Goal: Task Accomplishment & Management: Use online tool/utility

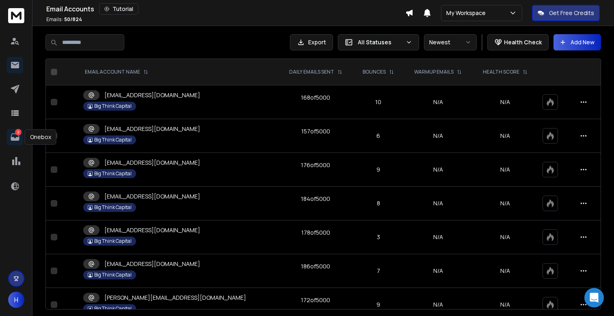
click at [19, 138] on icon at bounding box center [15, 136] width 9 height 7
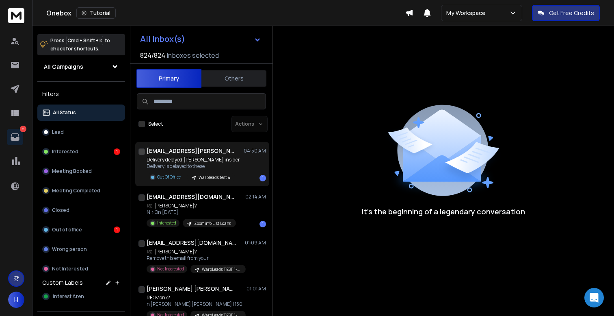
click at [227, 169] on div "Delivery delayed:Bridget insider Delivery is delayed to these Out Of Office War…" at bounding box center [193, 168] width 93 height 25
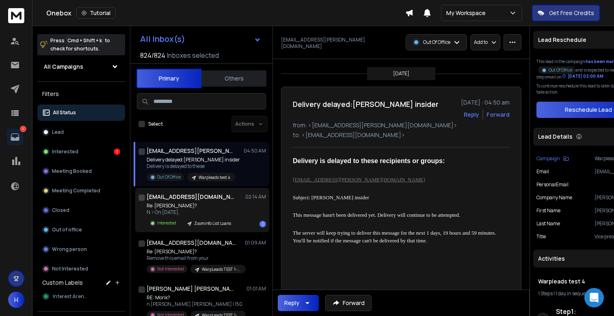
click at [224, 204] on p "Re: Mark Cash?" at bounding box center [191, 205] width 89 height 7
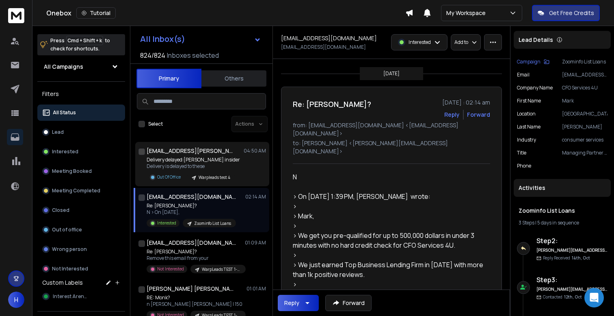
click at [237, 171] on div "Delivery delayed:Bridget insider Delivery is delayed to these Out Of Office War…" at bounding box center [206, 168] width 119 height 25
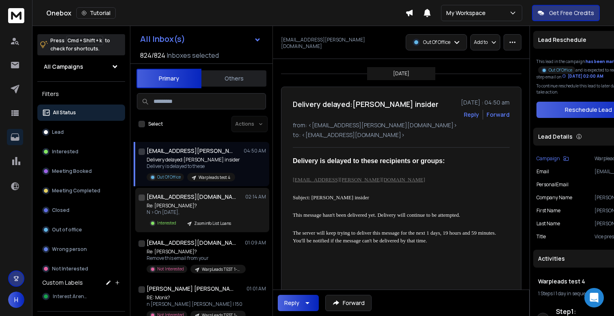
click at [234, 207] on p "Re: Mark Cash?" at bounding box center [191, 205] width 89 height 7
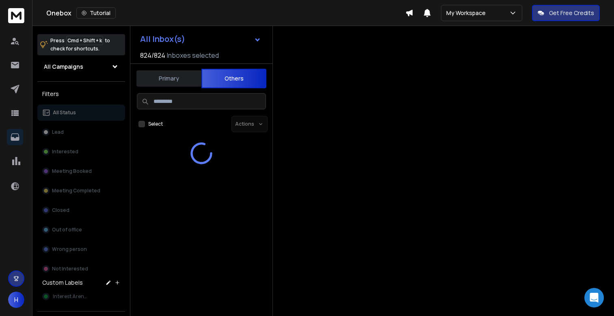
click at [236, 86] on button "Others" at bounding box center [234, 79] width 65 height 20
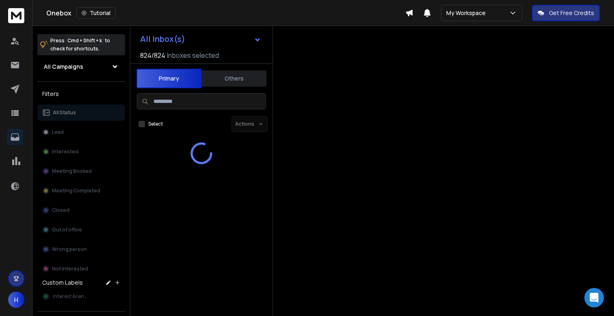
click at [182, 76] on button "Primary" at bounding box center [169, 79] width 65 height 20
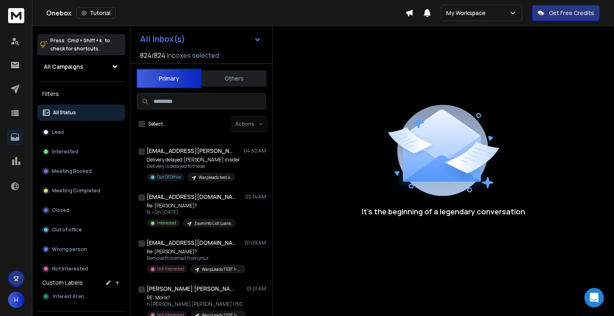
click at [237, 77] on button "Others" at bounding box center [234, 78] width 65 height 18
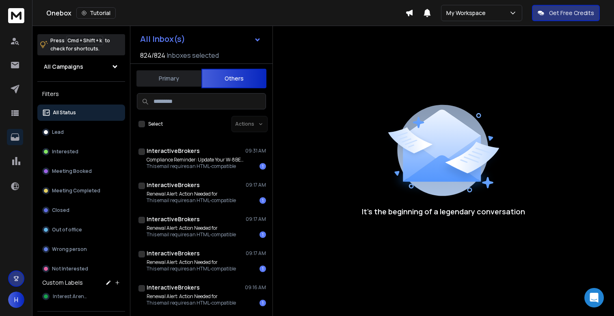
click at [182, 76] on button "Primary" at bounding box center [169, 78] width 65 height 18
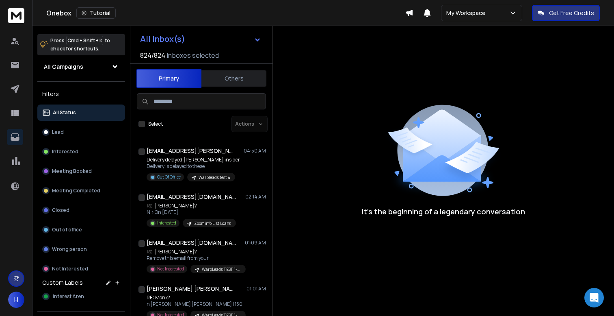
click at [209, 76] on button "Others" at bounding box center [234, 78] width 65 height 18
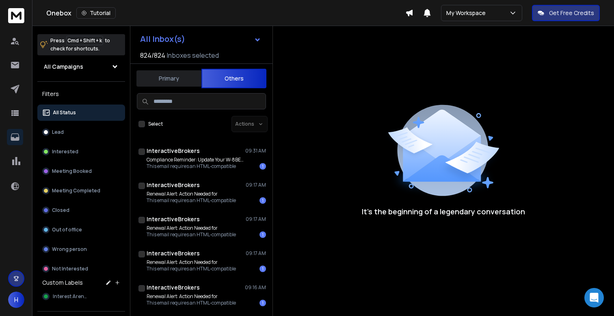
click at [187, 72] on button "Primary" at bounding box center [169, 78] width 65 height 18
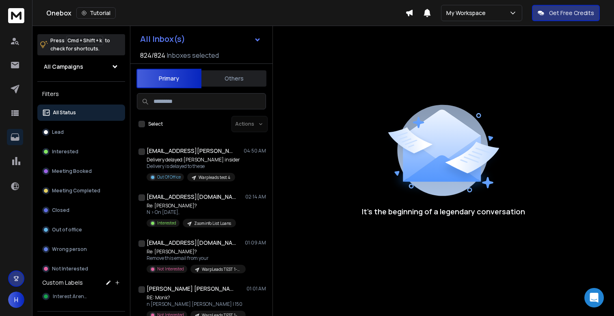
click at [221, 77] on button "Others" at bounding box center [234, 78] width 65 height 18
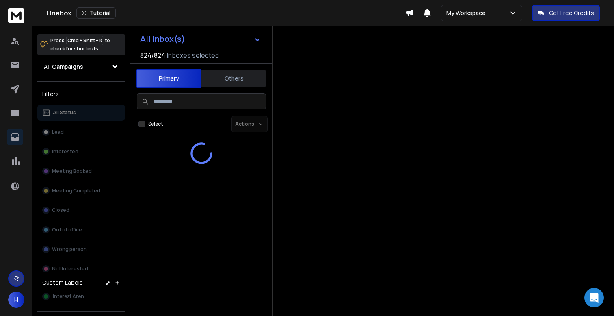
click at [174, 77] on button "Primary" at bounding box center [169, 79] width 65 height 20
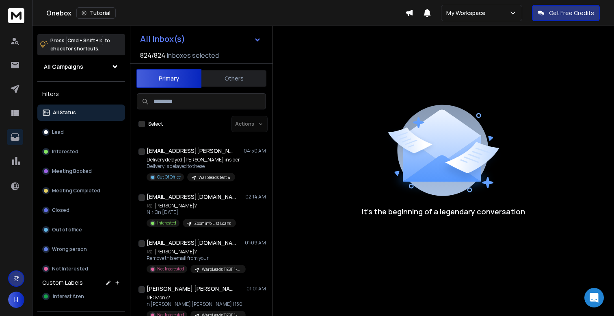
click at [223, 88] on div "Primary Others Select Actions postmaster@vanwagner.com 04:50 AM Delivery delaye…" at bounding box center [201, 222] width 142 height 304
click at [182, 86] on button "Primary" at bounding box center [169, 79] width 65 height 20
click at [214, 82] on button "Others" at bounding box center [234, 78] width 65 height 18
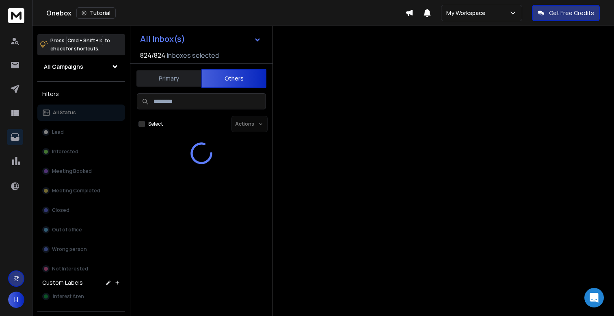
click at [198, 82] on div "Primary Others" at bounding box center [202, 78] width 130 height 16
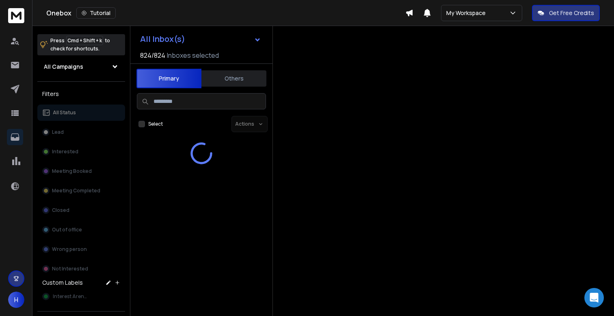
click at [198, 82] on button "Primary" at bounding box center [169, 79] width 65 height 20
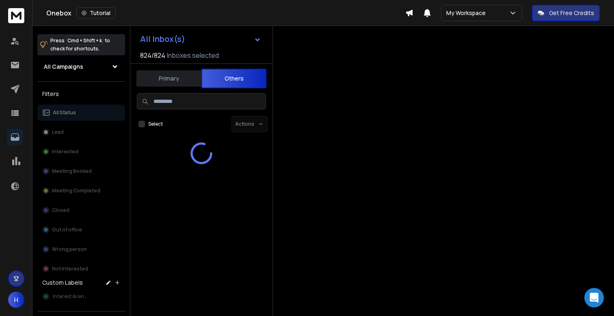
click at [244, 85] on button "Others" at bounding box center [234, 79] width 65 height 20
click at [168, 81] on button "Primary" at bounding box center [169, 78] width 65 height 18
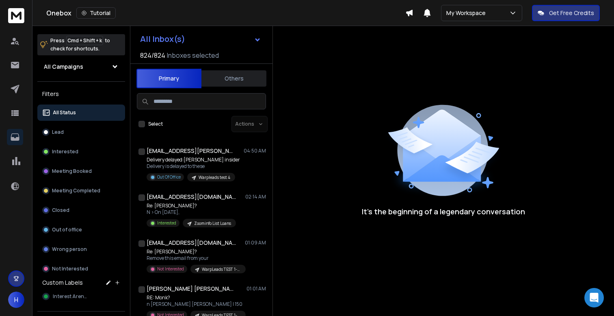
click at [235, 74] on button "Others" at bounding box center [234, 78] width 65 height 18
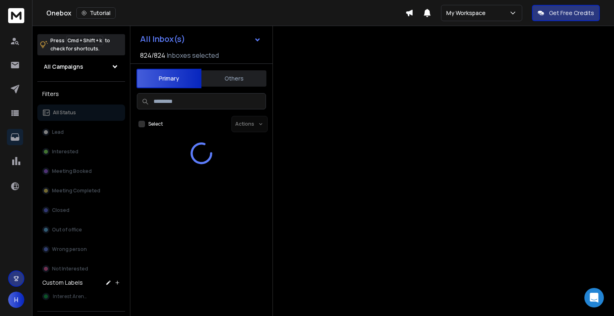
click at [169, 85] on button "Primary" at bounding box center [169, 79] width 65 height 20
